Goal: Task Accomplishment & Management: Manage account settings

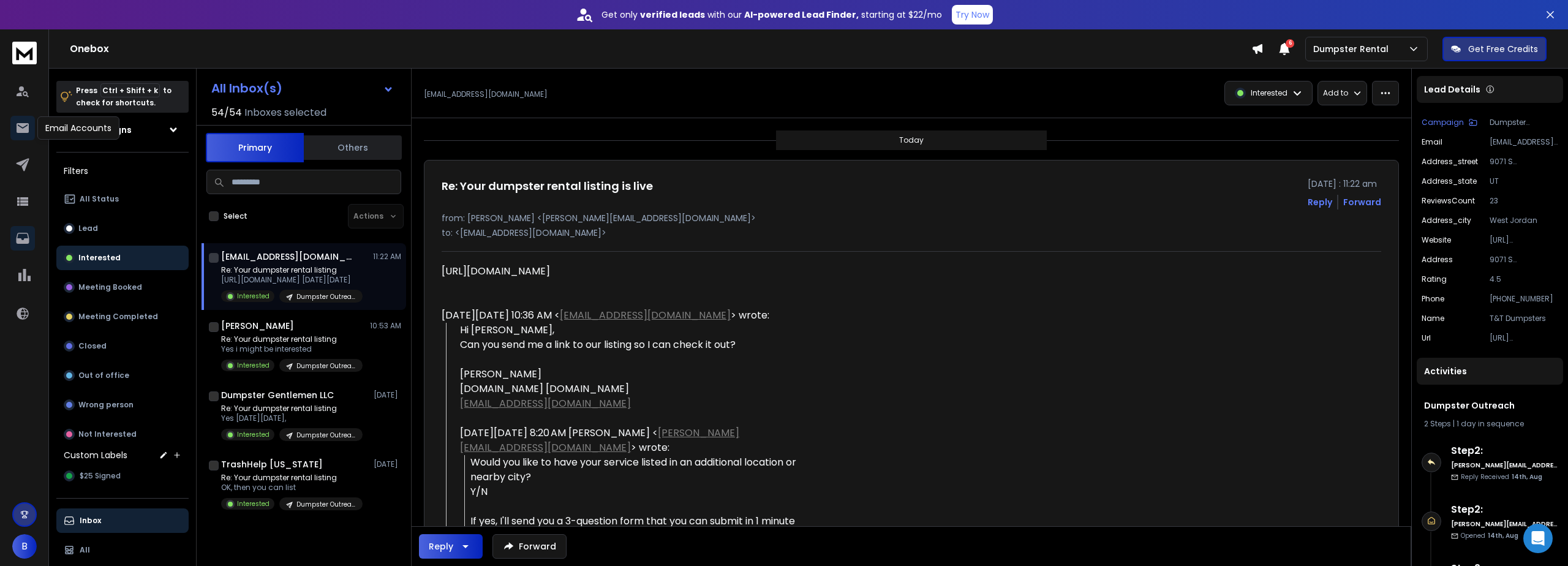
click at [20, 131] on icon at bounding box center [23, 127] width 13 height 10
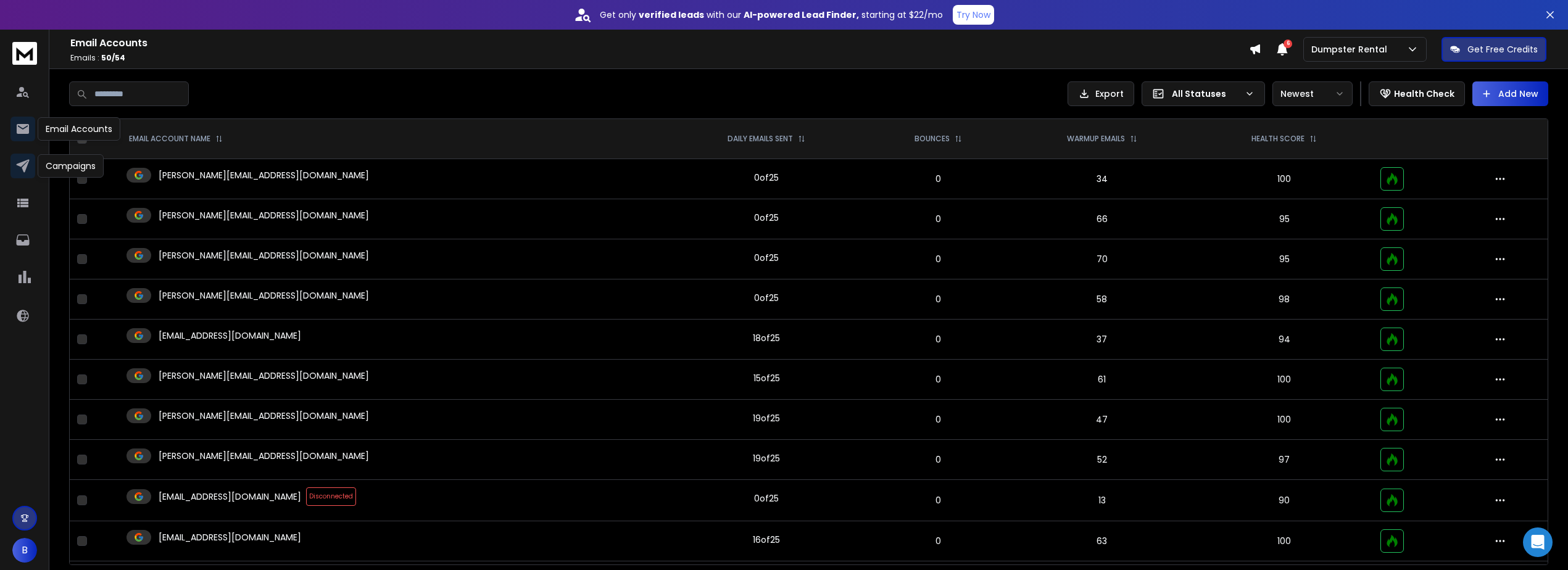
click at [21, 166] on icon at bounding box center [23, 165] width 13 height 13
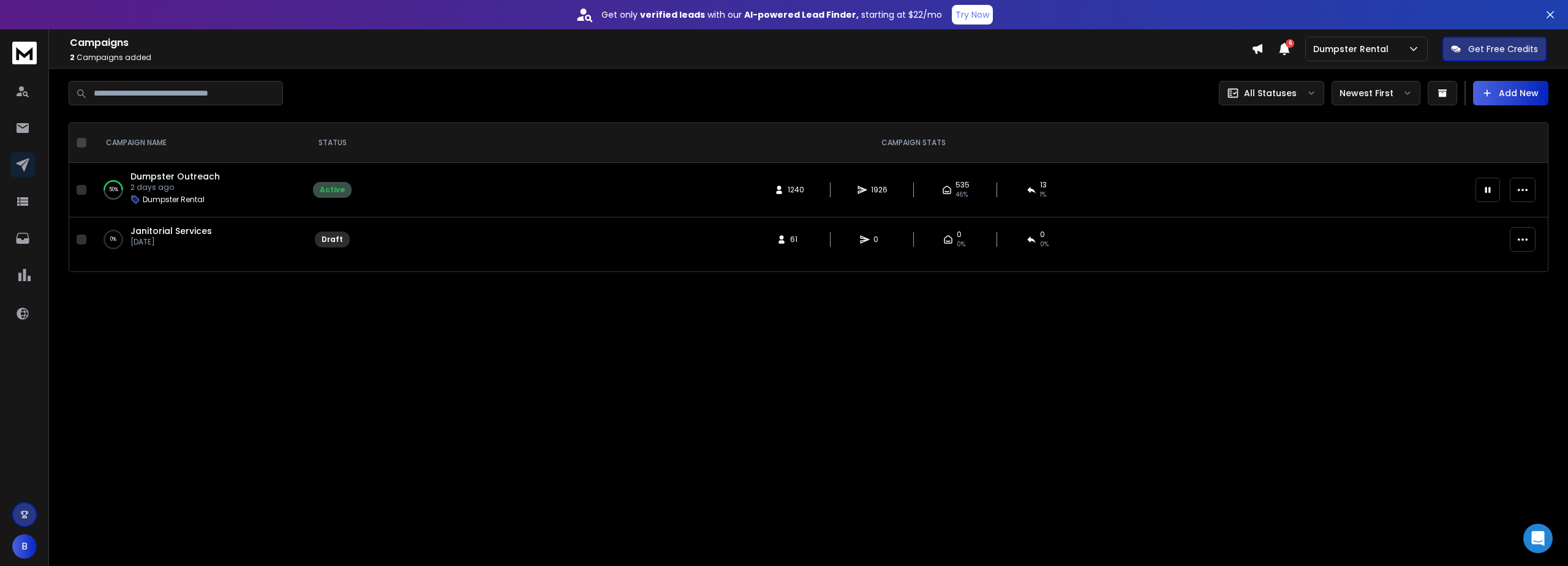
click at [218, 191] on div "50 % Dumpster Outreach [DATE] Dumpster Rental" at bounding box center [199, 190] width 190 height 39
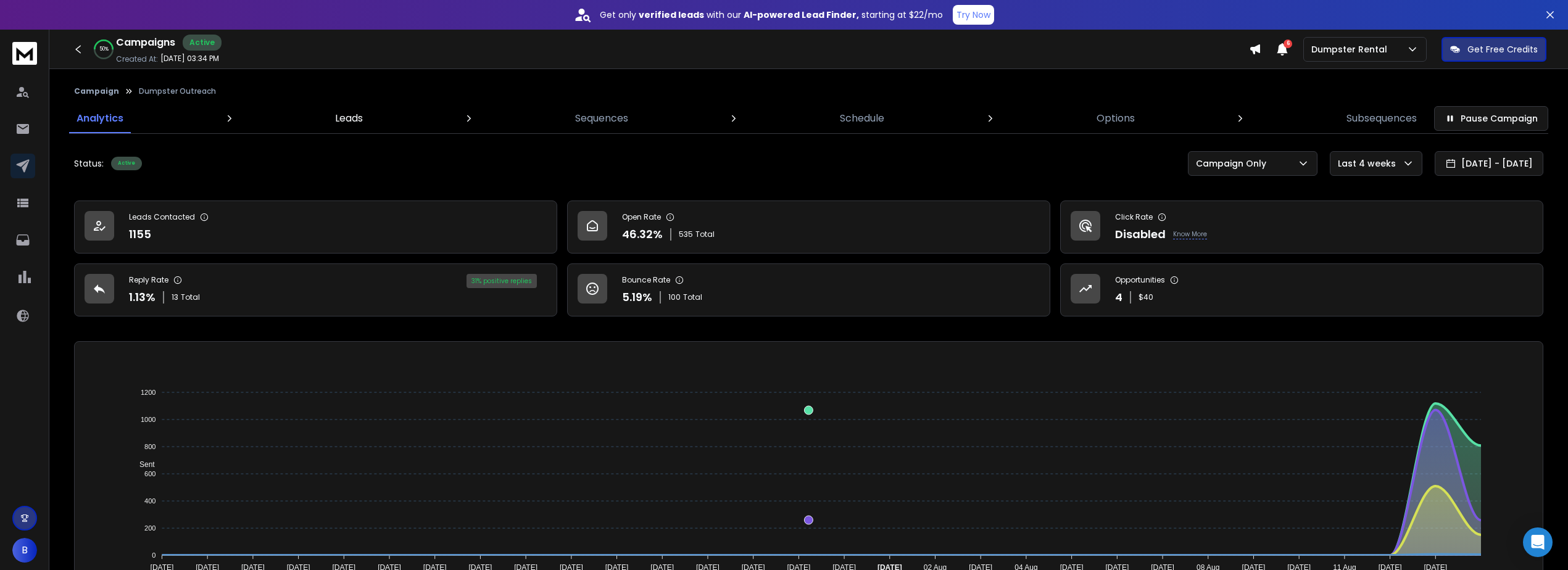
click at [361, 115] on p "Leads" at bounding box center [348, 118] width 28 height 15
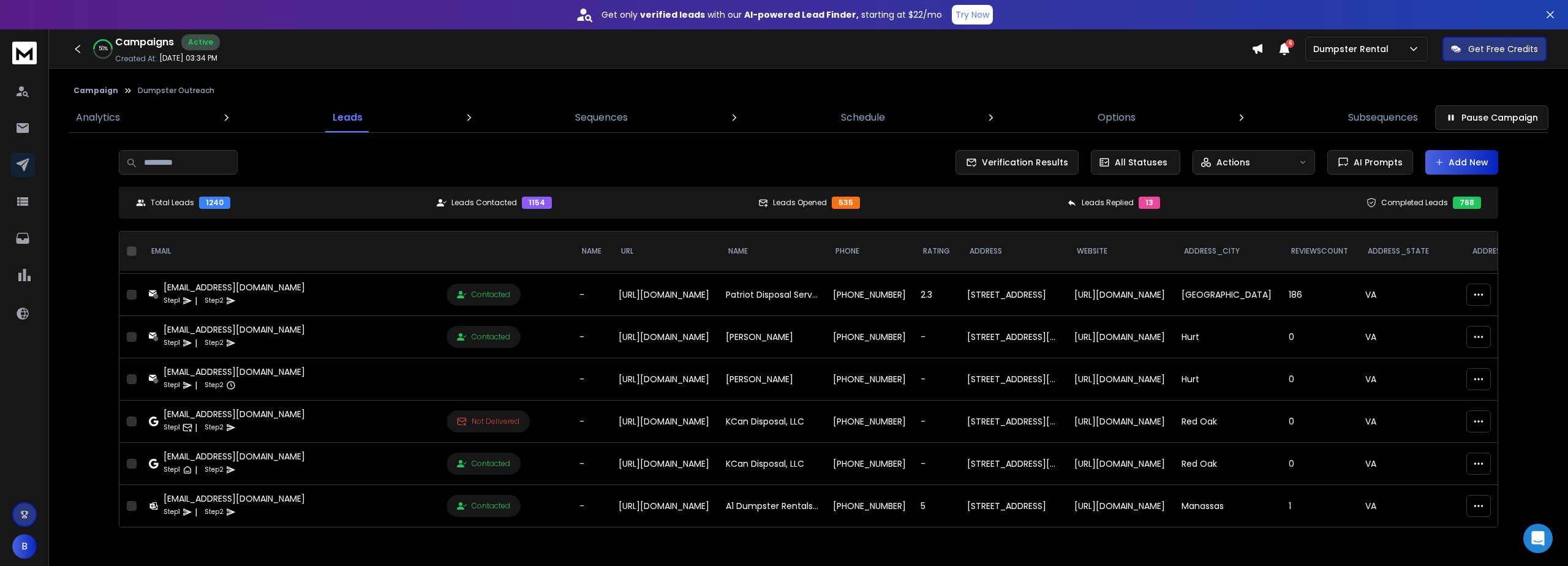
scroll to position [4450, 150]
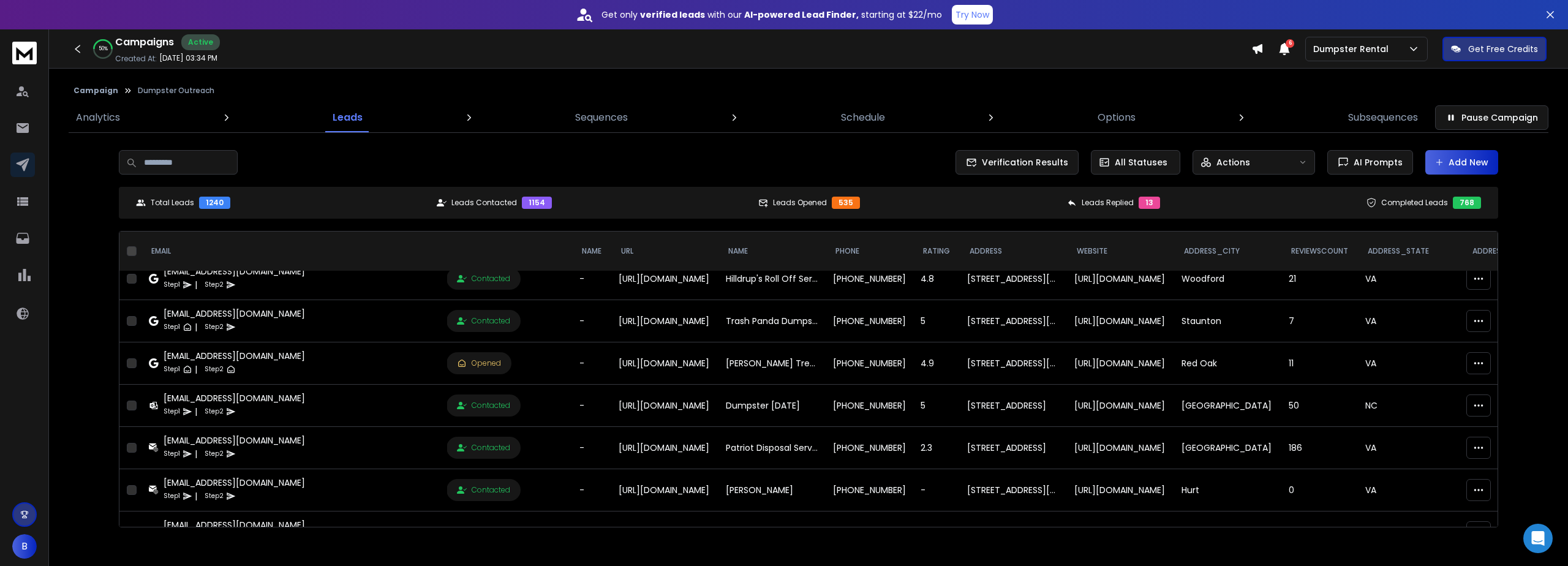
click at [272, 396] on div "[EMAIL_ADDRESS][DOMAIN_NAME]" at bounding box center [234, 398] width 142 height 13
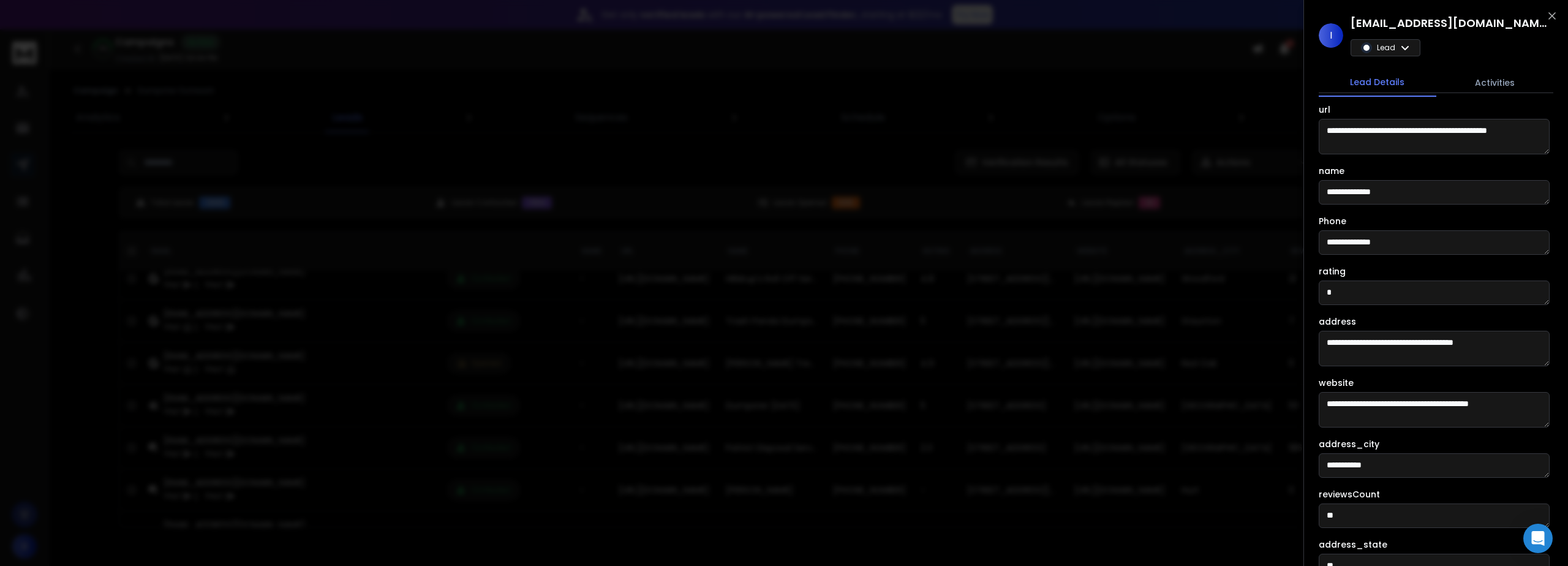
click at [1496, 85] on button "Activities" at bounding box center [1495, 83] width 117 height 27
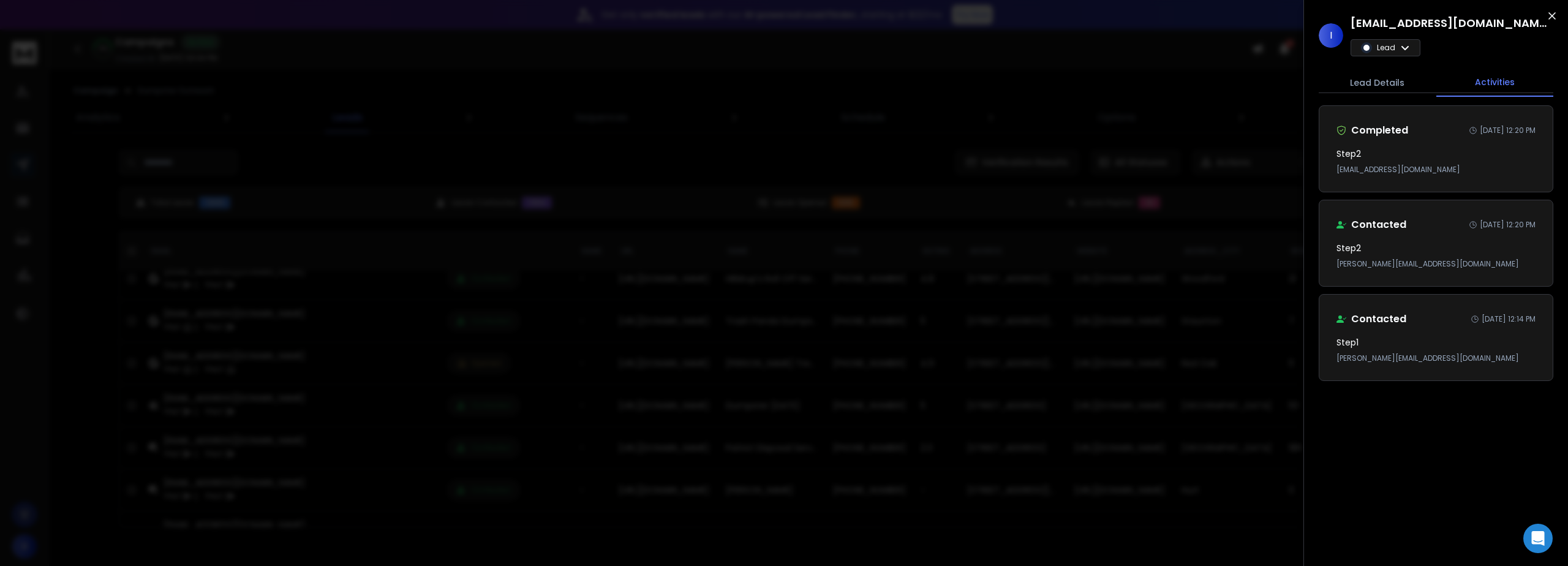
click at [1555, 13] on icon "button" at bounding box center [1552, 16] width 13 height 13
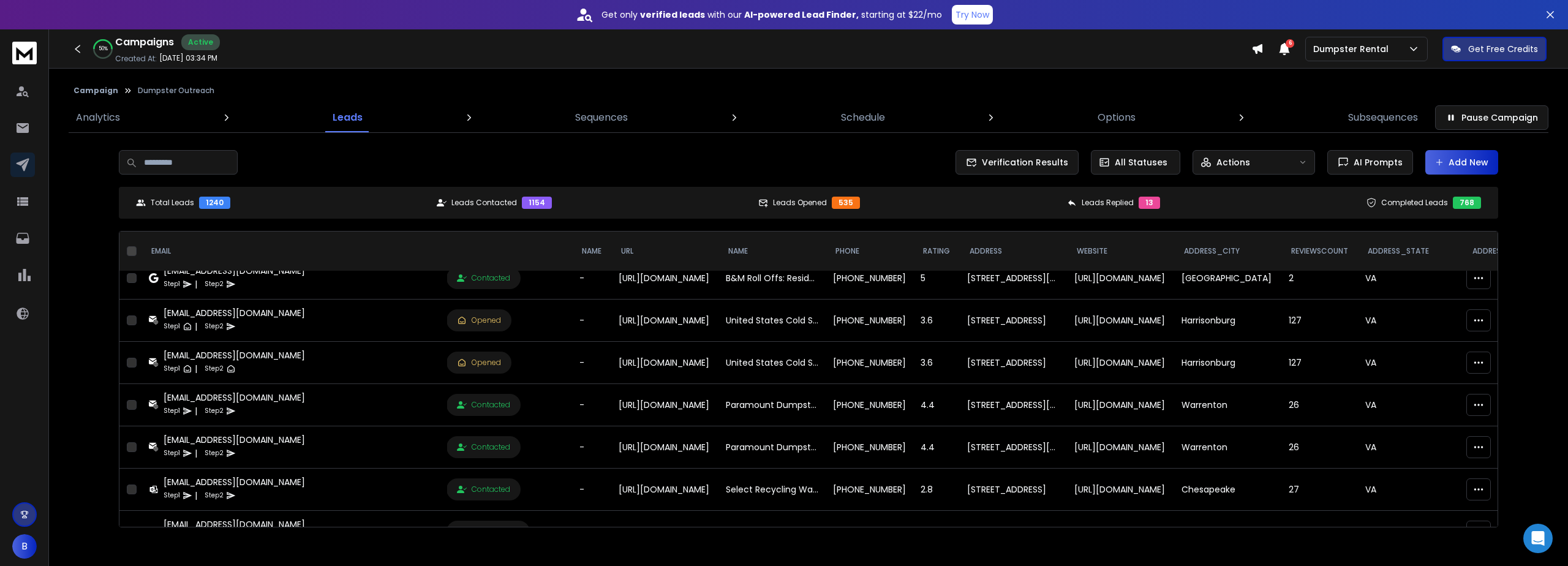
scroll to position [2996, 150]
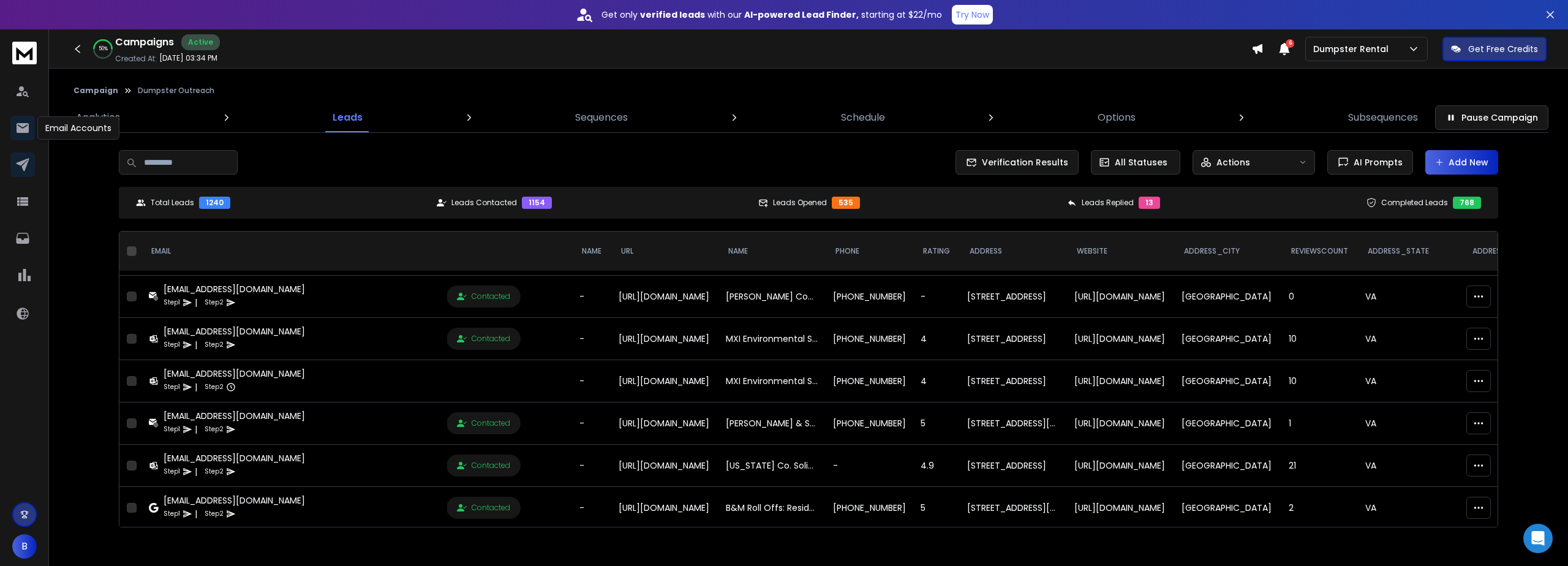
click at [23, 123] on icon at bounding box center [23, 127] width 13 height 10
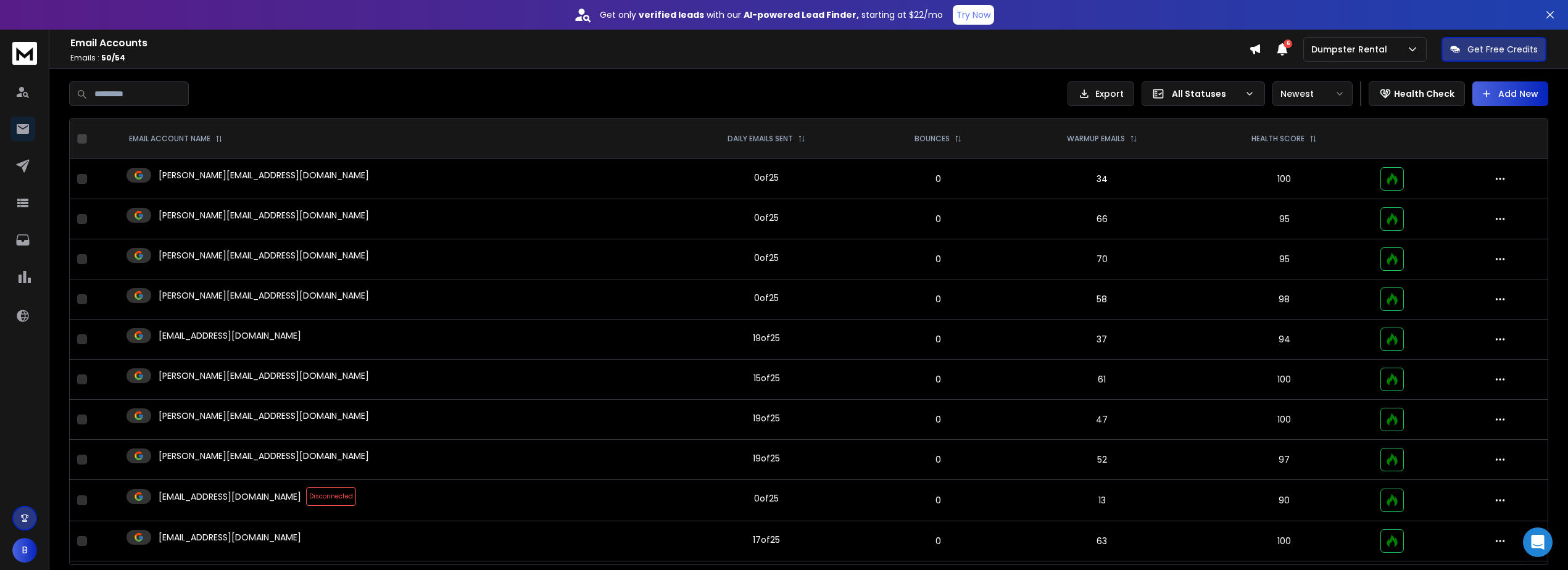
click at [307, 494] on span "Disconnected" at bounding box center [331, 496] width 50 height 18
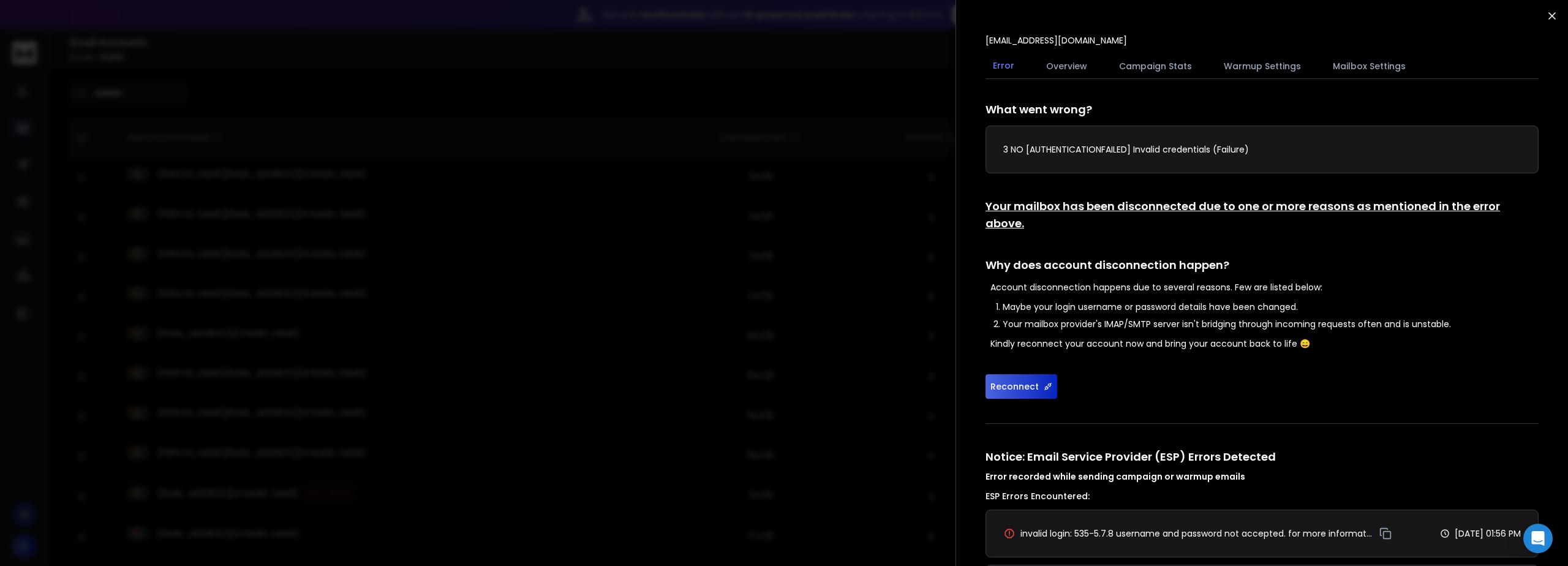
click at [1551, 14] on icon "button" at bounding box center [1552, 16] width 13 height 13
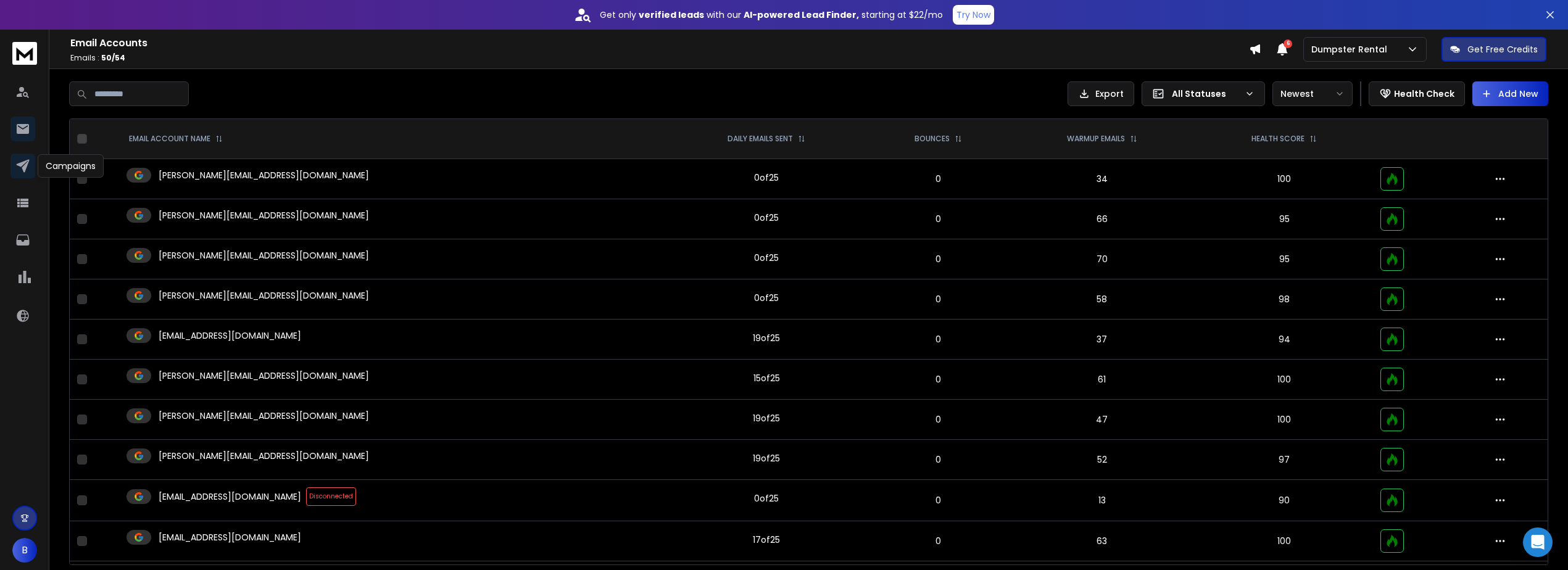
click at [25, 165] on icon at bounding box center [23, 165] width 13 height 13
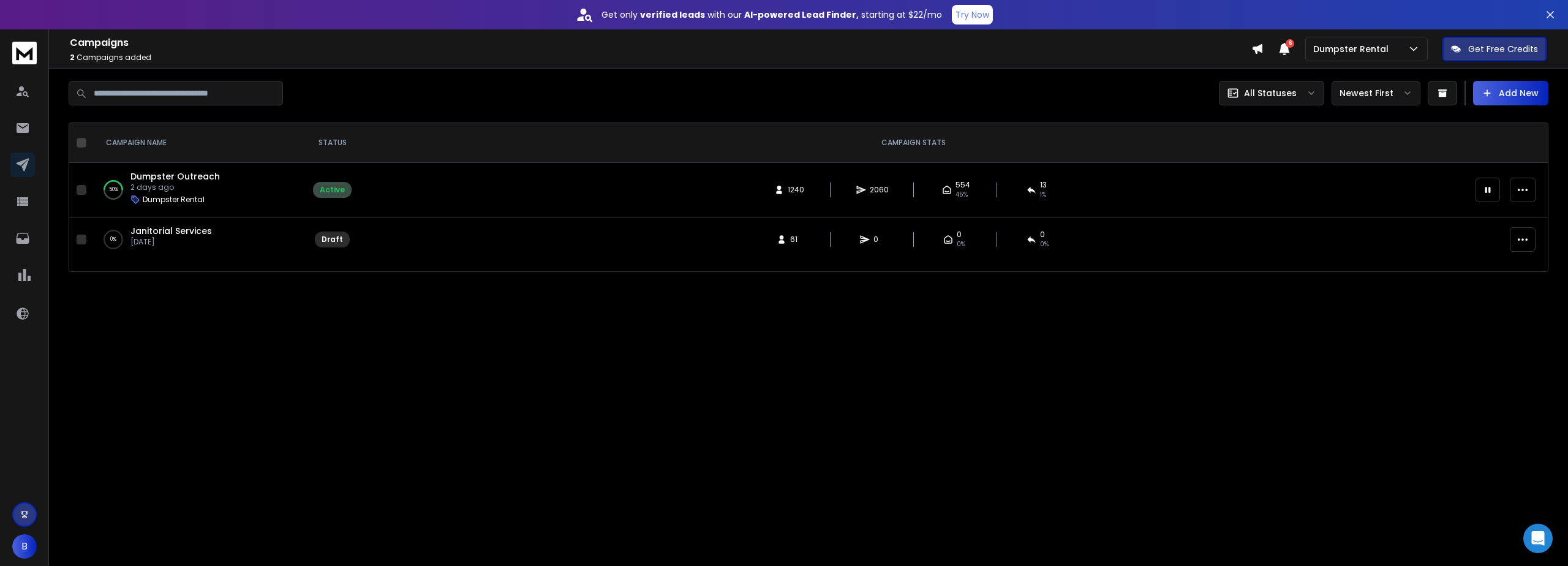
click at [209, 191] on p "2 days ago" at bounding box center [175, 187] width 89 height 10
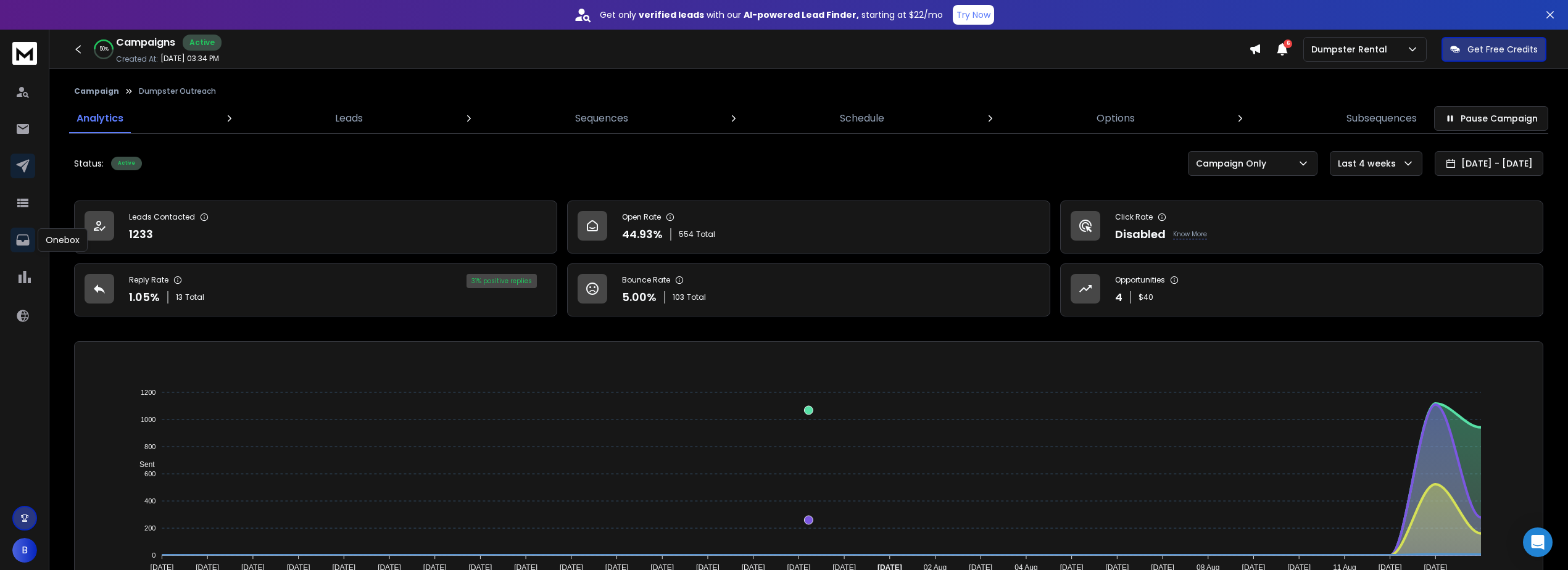
click at [19, 244] on icon at bounding box center [23, 240] width 13 height 11
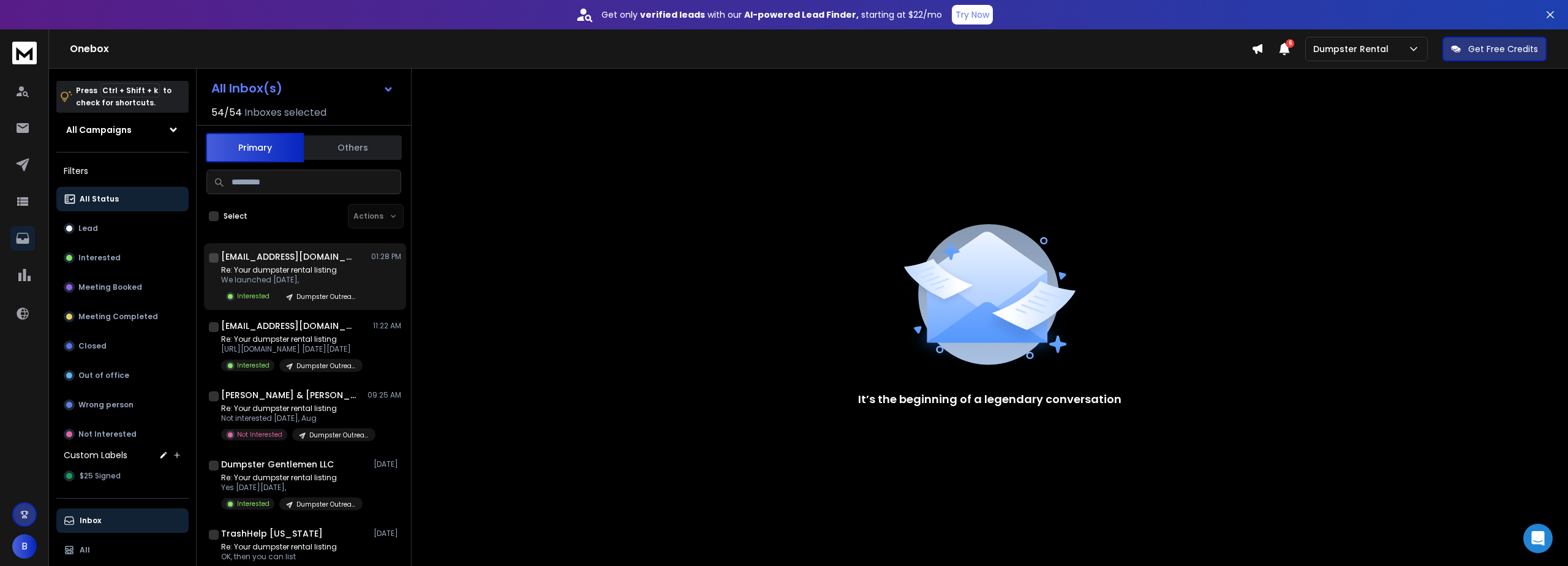
click at [339, 274] on p "Re: Your dumpster rental listing" at bounding box center [292, 270] width 142 height 10
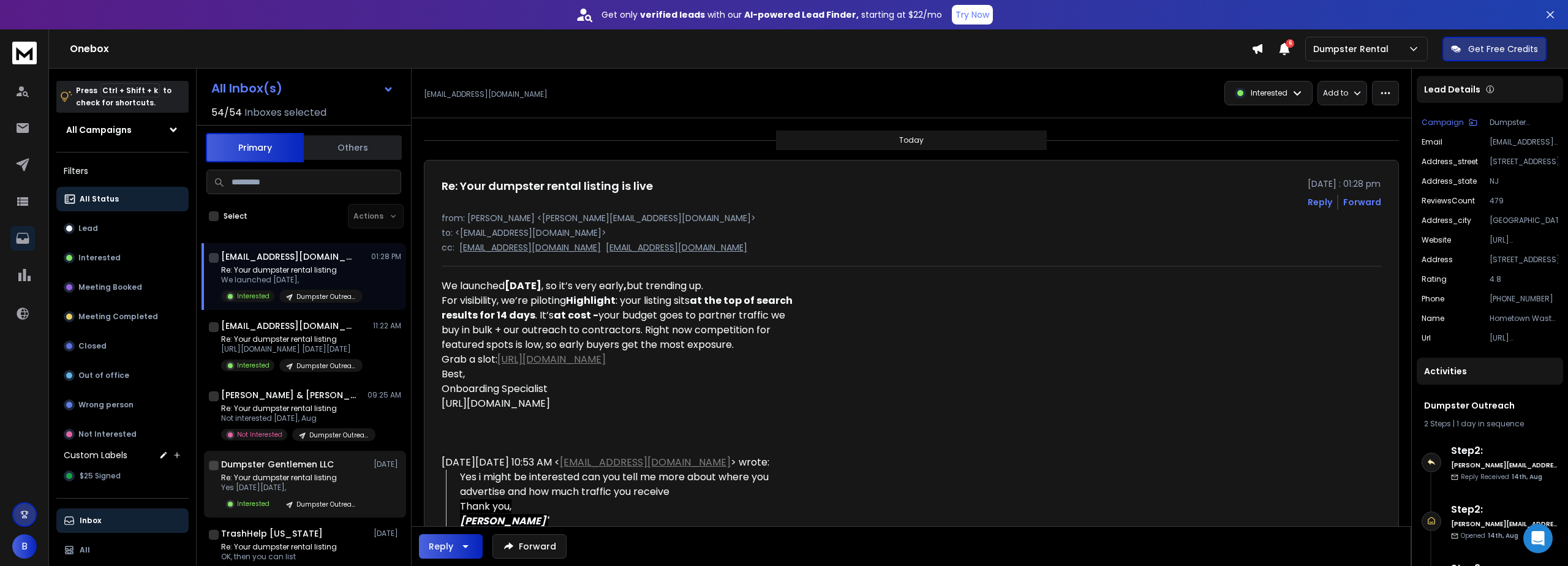
click at [324, 470] on div "Dumpster Gentlemen LLC [DATE] Re: Your dumpster rental listing Yes [DATE][DATE]…" at bounding box center [311, 484] width 180 height 52
